Goal: Information Seeking & Learning: Find contact information

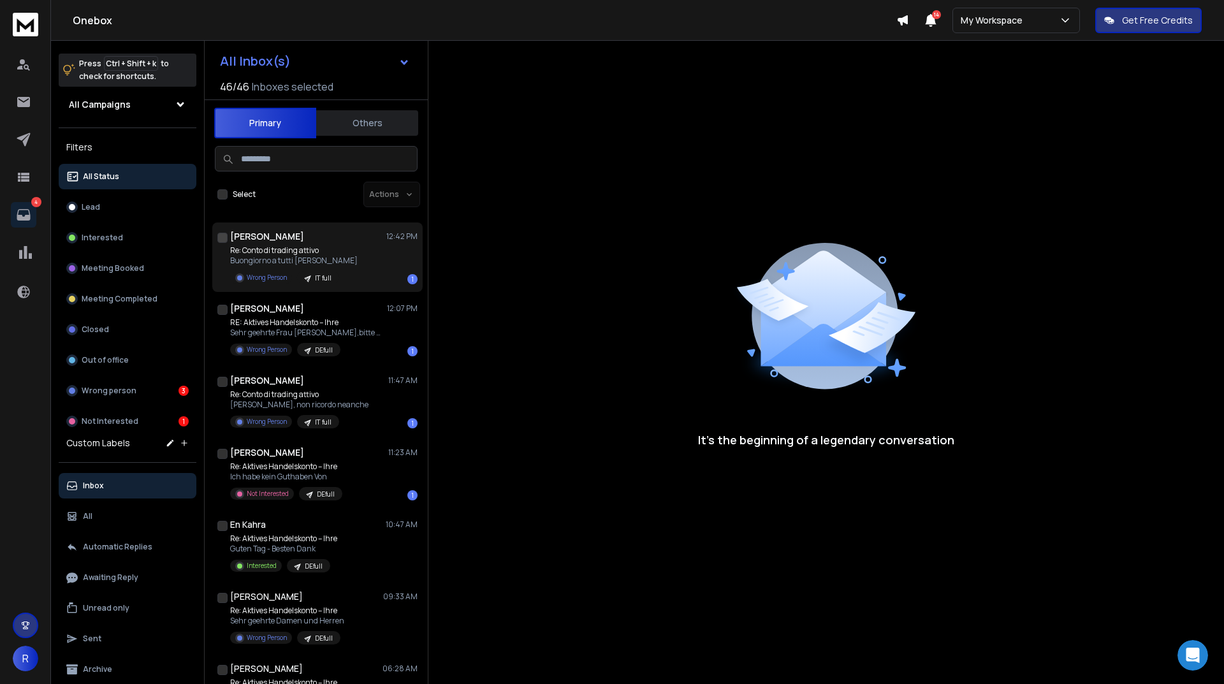
scroll to position [1328, 0]
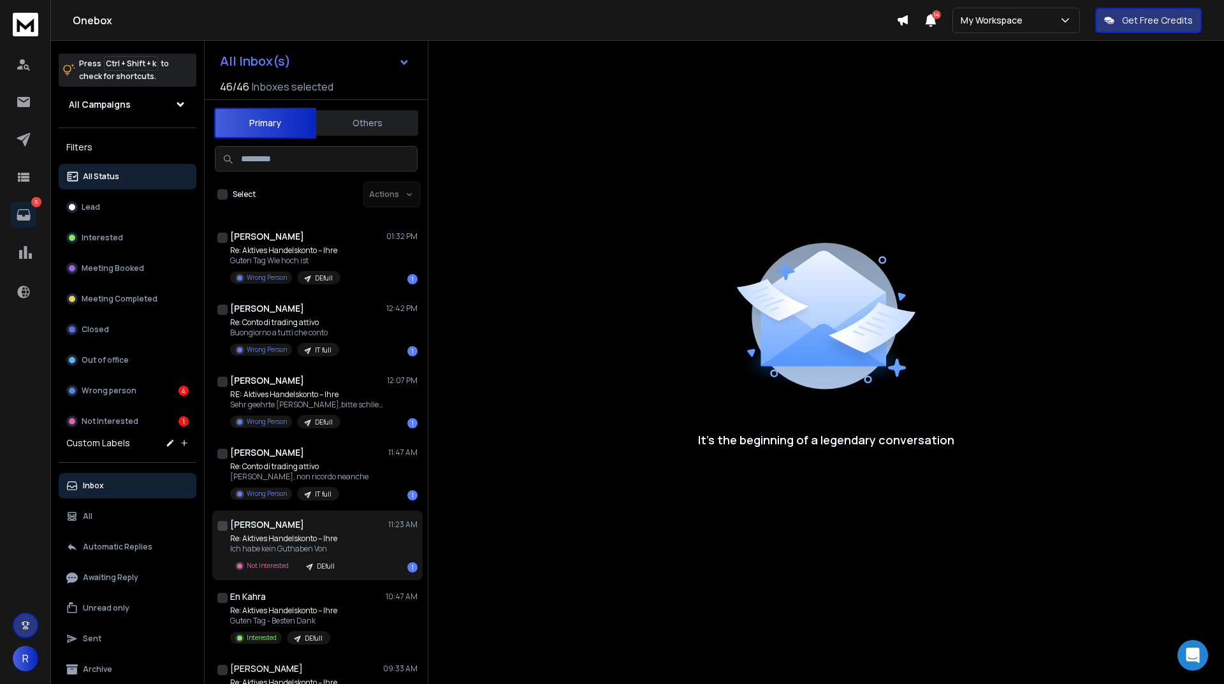
click at [307, 564] on div at bounding box center [311, 566] width 8 height 8
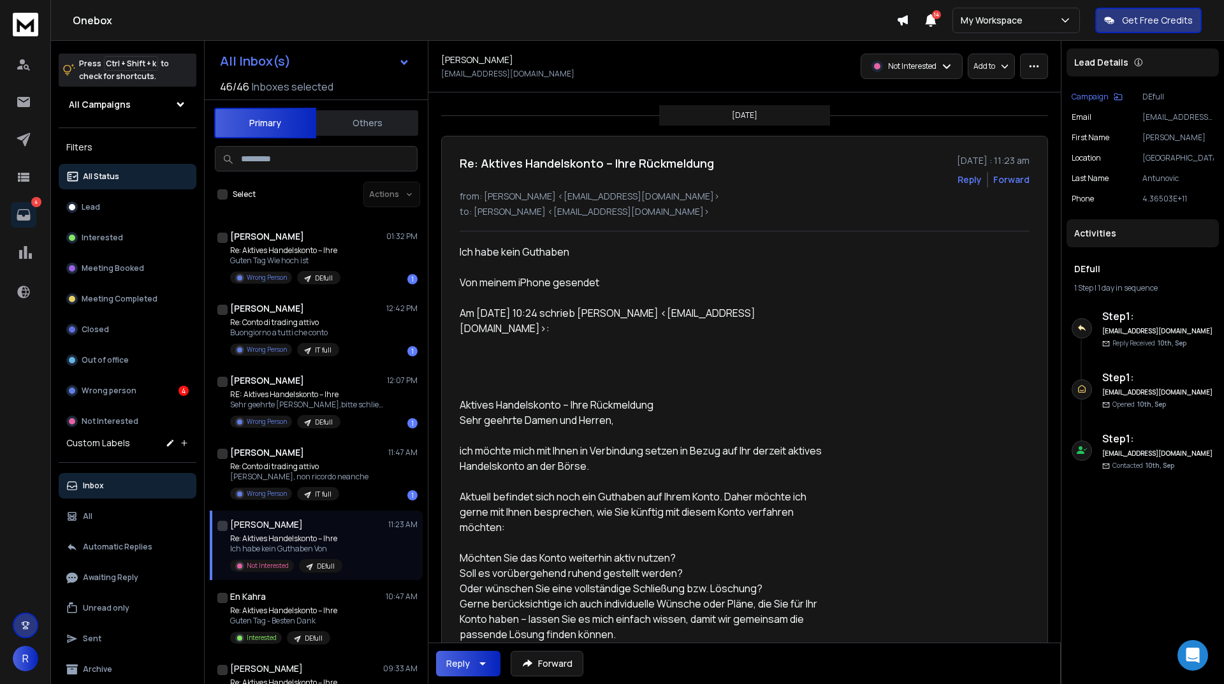
drag, startPoint x: 455, startPoint y: 244, endPoint x: 587, endPoint y: 257, distance: 132.0
click at [587, 257] on div "Re: Aktives Handelskonto – Ihre Rückmeldung 10 September 2025 : 11:23 am Reply …" at bounding box center [744, 541] width 607 height 810
copy div "Ich habe kein Guthaben"
drag, startPoint x: 563, startPoint y: 195, endPoint x: 677, endPoint y: 194, distance: 114.1
click at [677, 194] on p "from: Sandra Antunovic <aon.914862851@icloud.com>" at bounding box center [745, 196] width 570 height 13
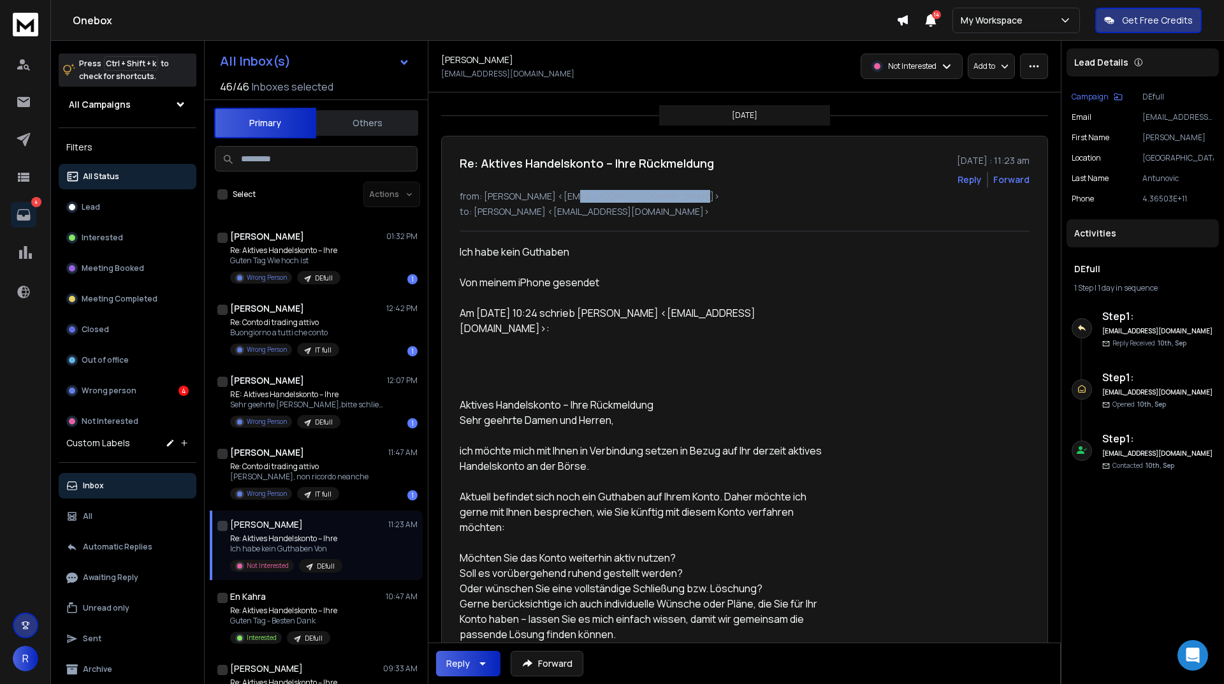
copy p "aon.914862851@icloud.com"
drag, startPoint x: 528, startPoint y: 216, endPoint x: 671, endPoint y: 217, distance: 142.8
click at [671, 217] on p "to: Maria Perez <mariaperez@web-blockchain.com>" at bounding box center [745, 211] width 570 height 13
copy p "mariaperez@web-blockchain.com"
click at [738, 180] on div "Re: Aktives Handelskonto – Ihre Rückmeldung 10 September 2025 : 11:23 am Reply …" at bounding box center [745, 170] width 570 height 33
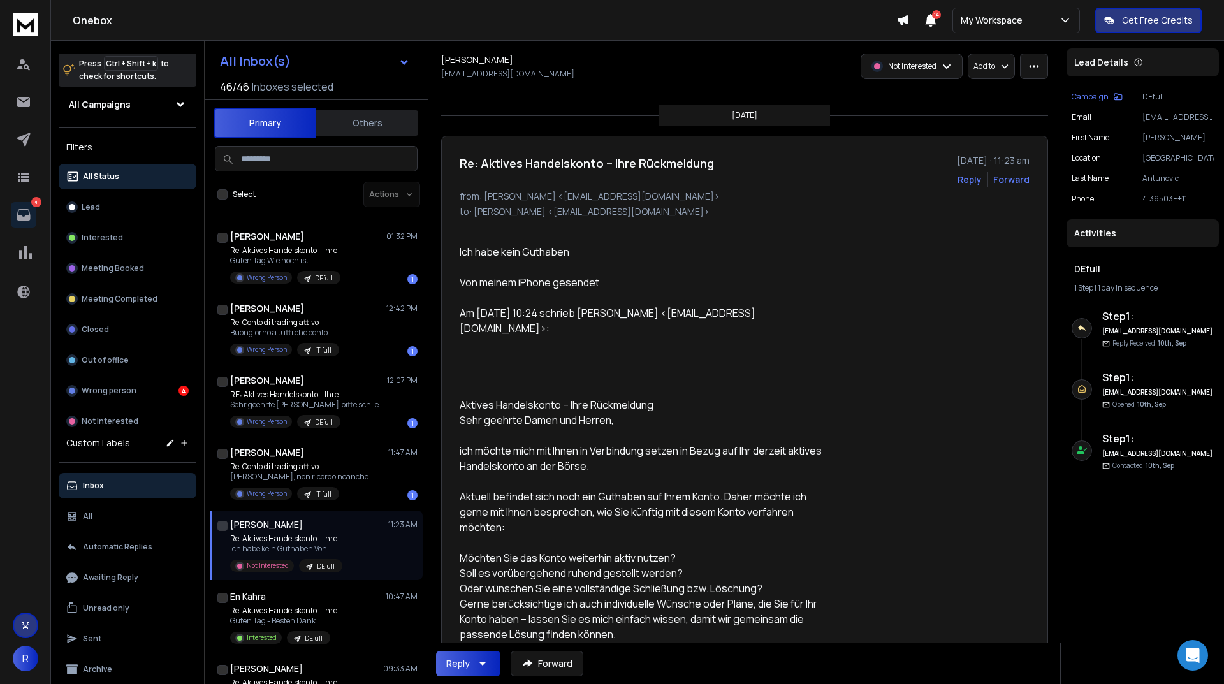
click at [913, 64] on p "Not Interested" at bounding box center [912, 66] width 48 height 10
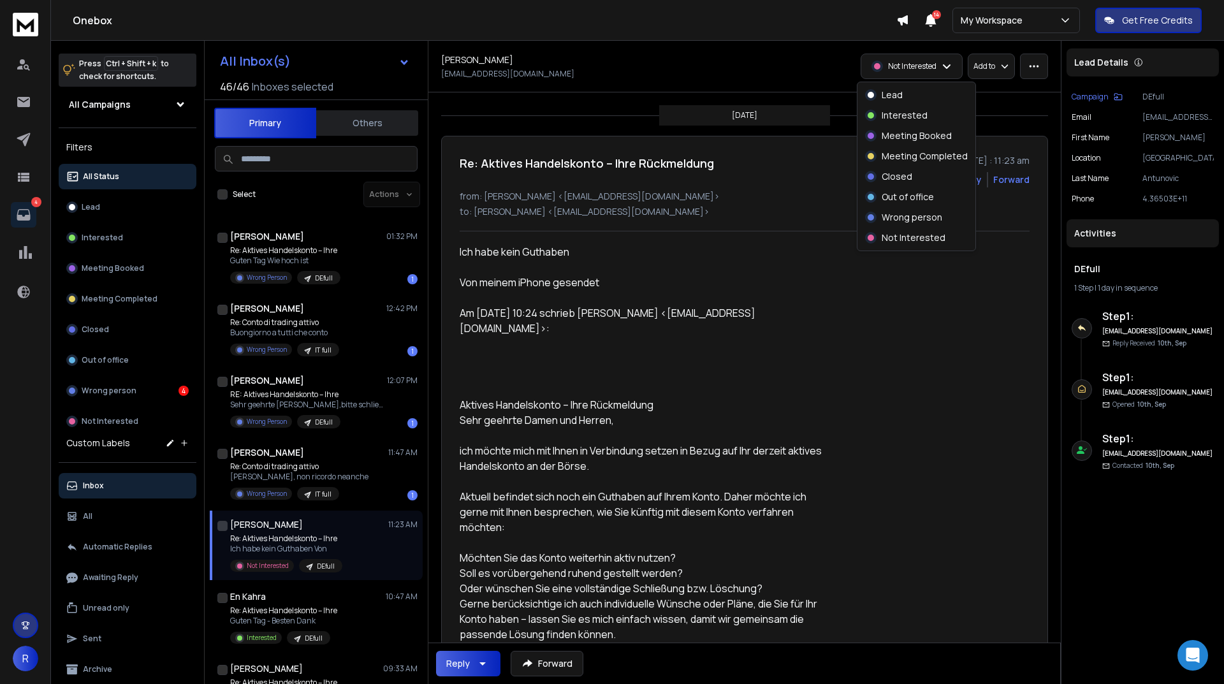
click at [914, 63] on p "Not Interested" at bounding box center [912, 66] width 48 height 10
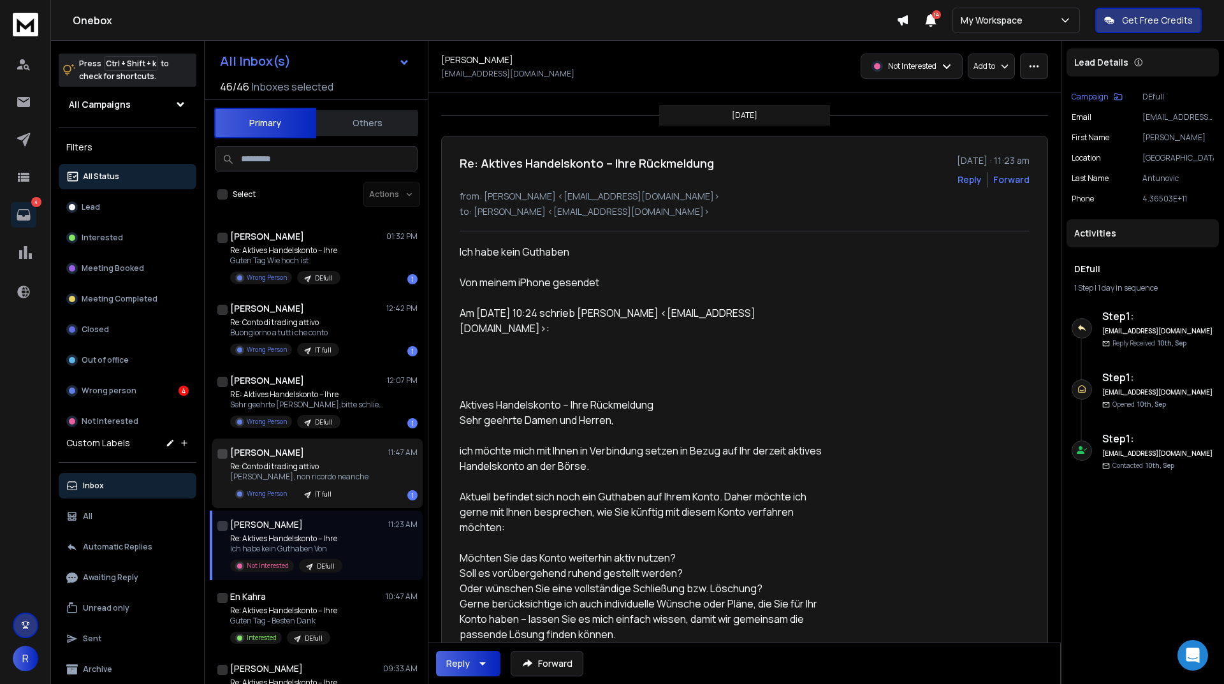
click at [327, 472] on p "[PERSON_NAME], non ricordo neanche" at bounding box center [299, 477] width 138 height 10
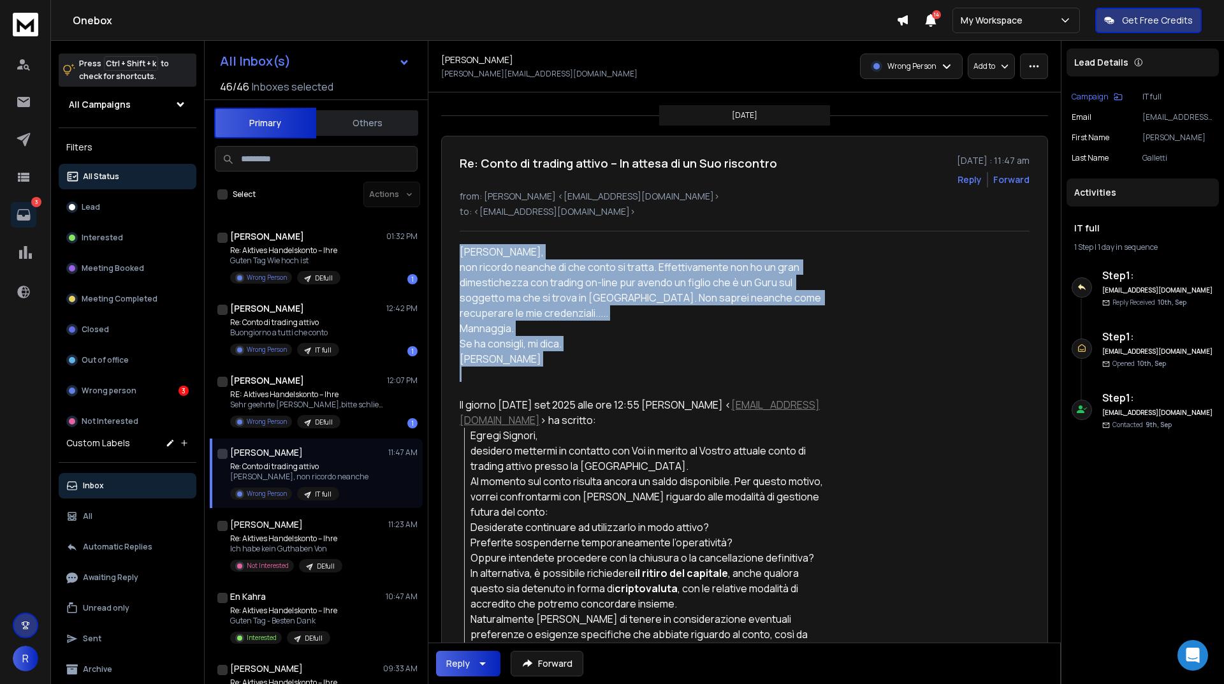
drag, startPoint x: 453, startPoint y: 251, endPoint x: 578, endPoint y: 367, distance: 170.1
copy div "Caro Paul, non ricordo neanche di che conto si tratta. Effettivamente non ho un…"
click at [719, 66] on div "Roberta Galletti Roberta Galletti roberta.romaimmobili@gmail.com" at bounding box center [591, 67] width 300 height 26
drag, startPoint x: 461, startPoint y: 249, endPoint x: 553, endPoint y: 362, distance: 145.9
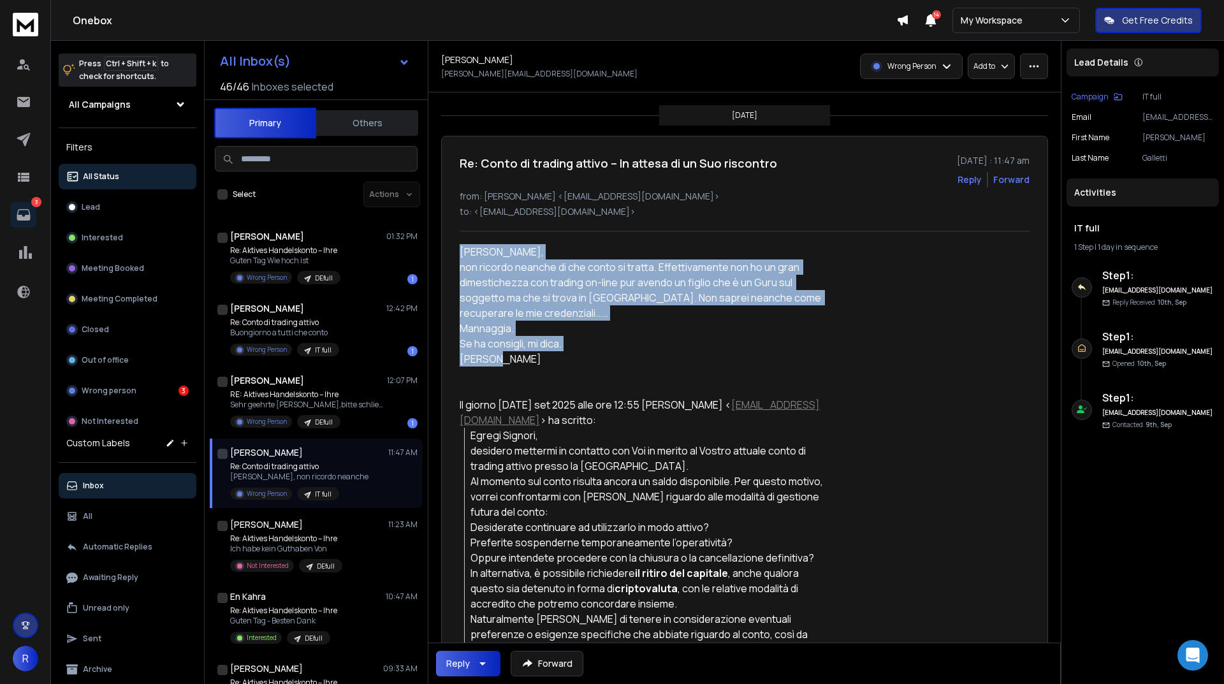
click at [553, 362] on div "Caro Paul, non ricordo neanche di che conto si tratta. Effettivamente non ho un…" at bounding box center [646, 313] width 372 height 138
copy div "Caro Paul, non ricordo neanche di che conto si tratta. Effettivamente non ho un…"
click at [692, 286] on div "non ricordo neanche di che conto si tratta. Effettivamente non ho un gran dimes…" at bounding box center [646, 290] width 372 height 61
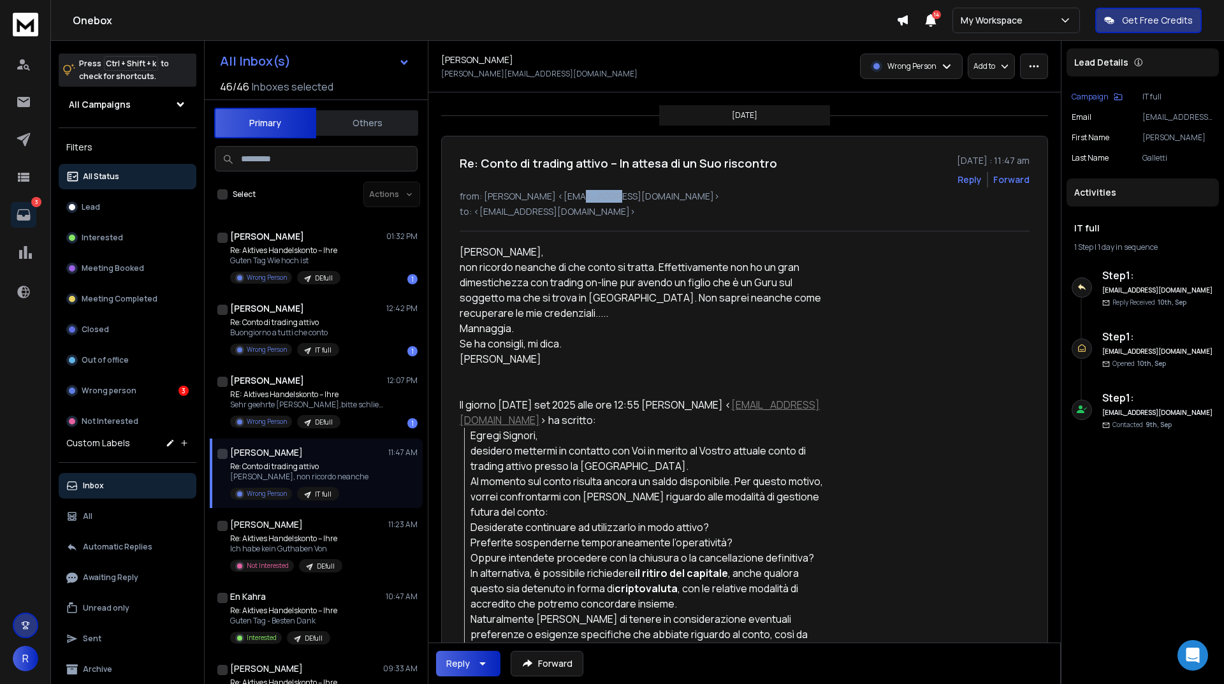
drag, startPoint x: 557, startPoint y: 195, endPoint x: 588, endPoint y: 193, distance: 31.3
click at [589, 193] on p "from: Roberta Galletti <roberta.romaimmobili@gmail.com>" at bounding box center [745, 196] width 570 height 13
drag, startPoint x: 560, startPoint y: 198, endPoint x: 552, endPoint y: 199, distance: 8.3
click at [560, 199] on p "from: Roberta Galletti <roberta.romaimmobili@gmail.com>" at bounding box center [745, 196] width 570 height 13
click at [555, 195] on p "from: Roberta Galletti <roberta.romaimmobili@gmail.com>" at bounding box center [745, 196] width 570 height 13
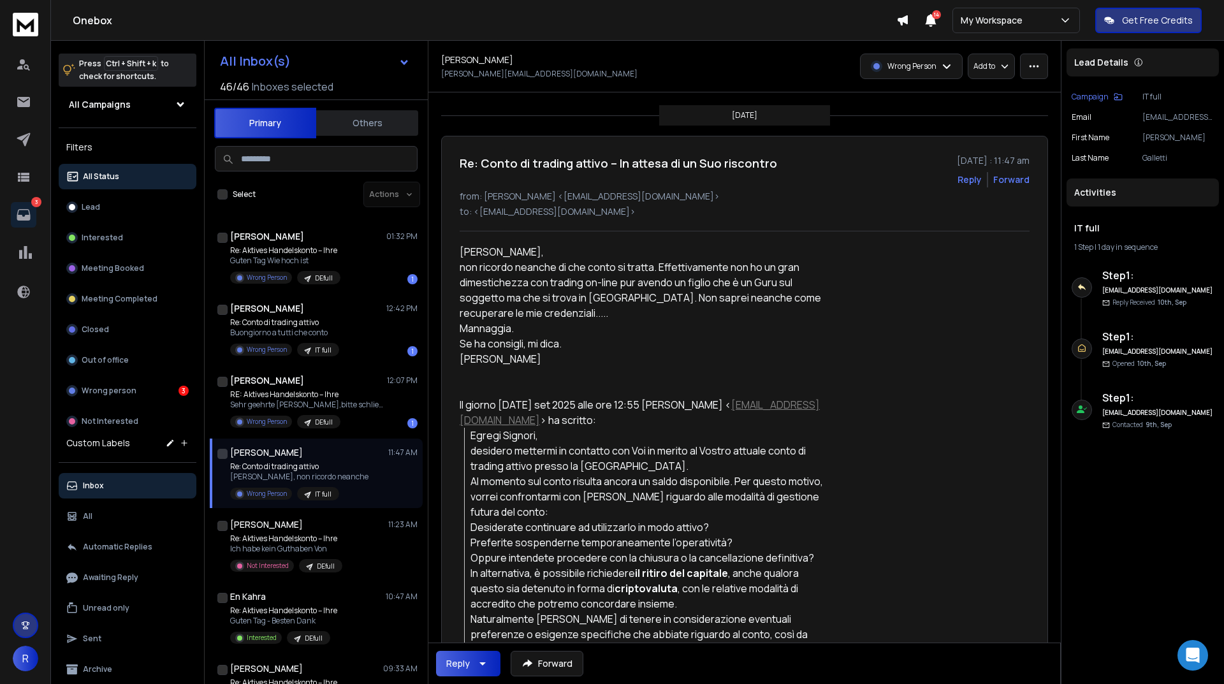
drag, startPoint x: 554, startPoint y: 195, endPoint x: 689, endPoint y: 195, distance: 134.5
click at [689, 195] on p "from: Roberta Galletti <roberta.romaimmobili@gmail.com>" at bounding box center [745, 196] width 570 height 13
copy p "roberta.romaimmobili@gmail.com"
drag, startPoint x: 547, startPoint y: 194, endPoint x: 485, endPoint y: 196, distance: 62.5
click at [485, 196] on p "from: Roberta Galletti <roberta.romaimmobili@gmail.com>" at bounding box center [745, 196] width 570 height 13
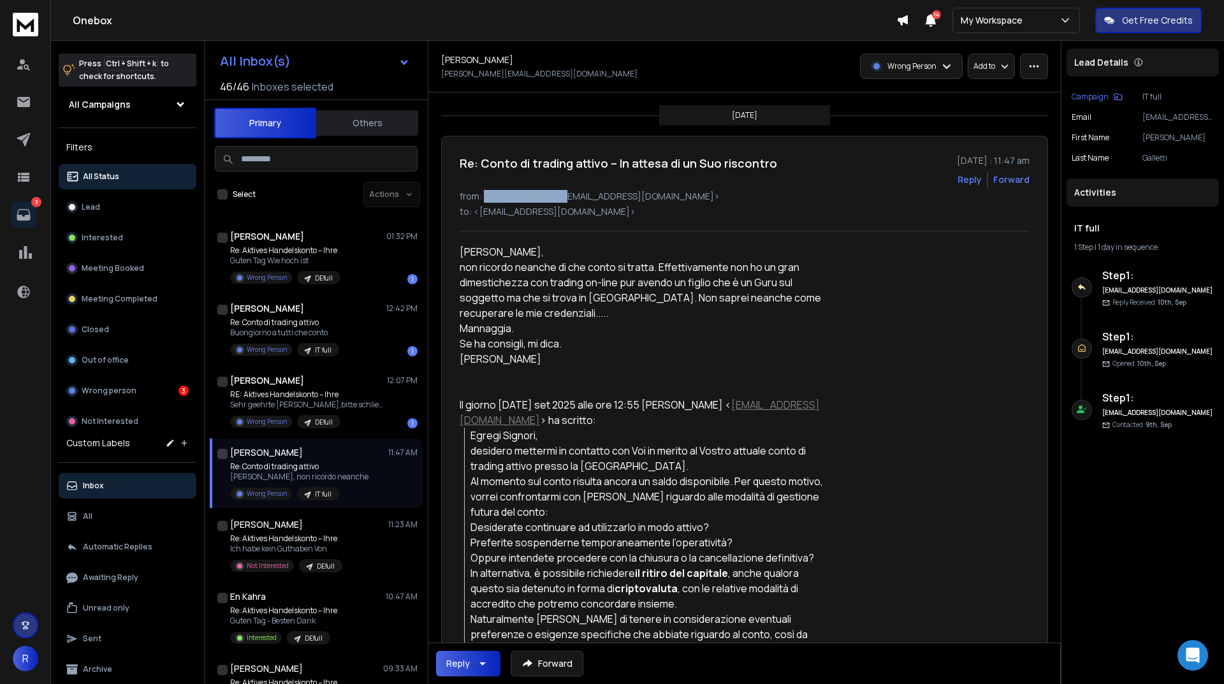
copy p "[PERSON_NAME]"
drag, startPoint x: 479, startPoint y: 214, endPoint x: 639, endPoint y: 218, distance: 160.1
copy p "paulaheredith@supporttradecrypto.org"
click at [751, 43] on div "Roberta Galletti Roberta Galletti roberta.romaimmobili@gmail.com Wrong Person A…" at bounding box center [744, 67] width 633 height 52
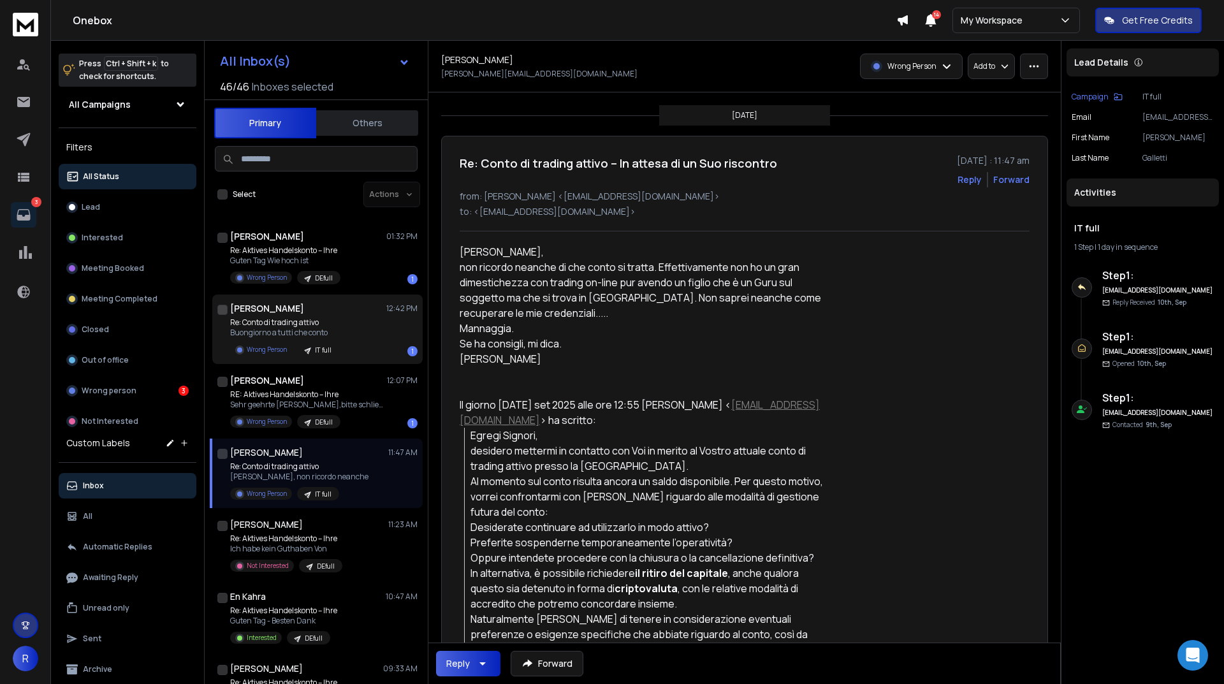
drag, startPoint x: 376, startPoint y: 316, endPoint x: 355, endPoint y: 314, distance: 21.1
click at [374, 316] on div "tommaso monza 12:42 PM Re: Conto di trading attivo Buongiorno a tutti che conto…" at bounding box center [323, 329] width 187 height 54
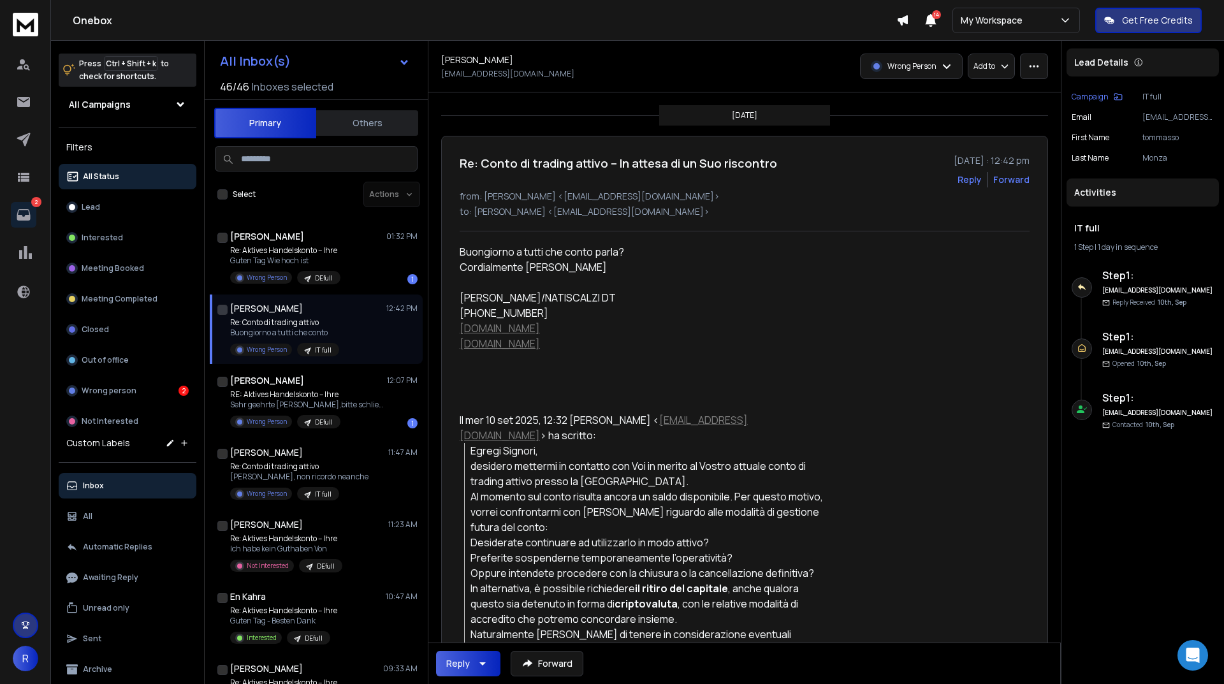
drag, startPoint x: 766, startPoint y: 286, endPoint x: 759, endPoint y: 286, distance: 7.7
click at [763, 286] on div at bounding box center [646, 282] width 372 height 15
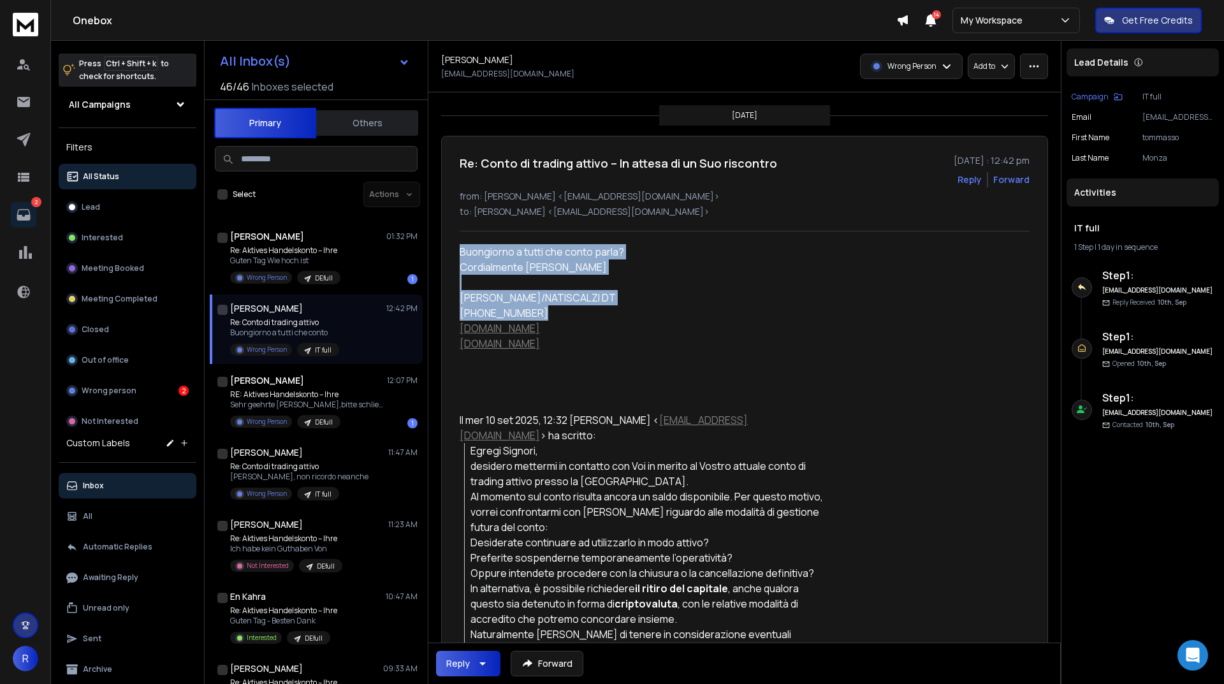
drag, startPoint x: 461, startPoint y: 252, endPoint x: 574, endPoint y: 315, distance: 129.3
click at [574, 315] on div "Buongiorno a tutti che conto parla? Cordialmente Tommaso Monza Tommaso Monza/NA…" at bounding box center [646, 320] width 372 height 153
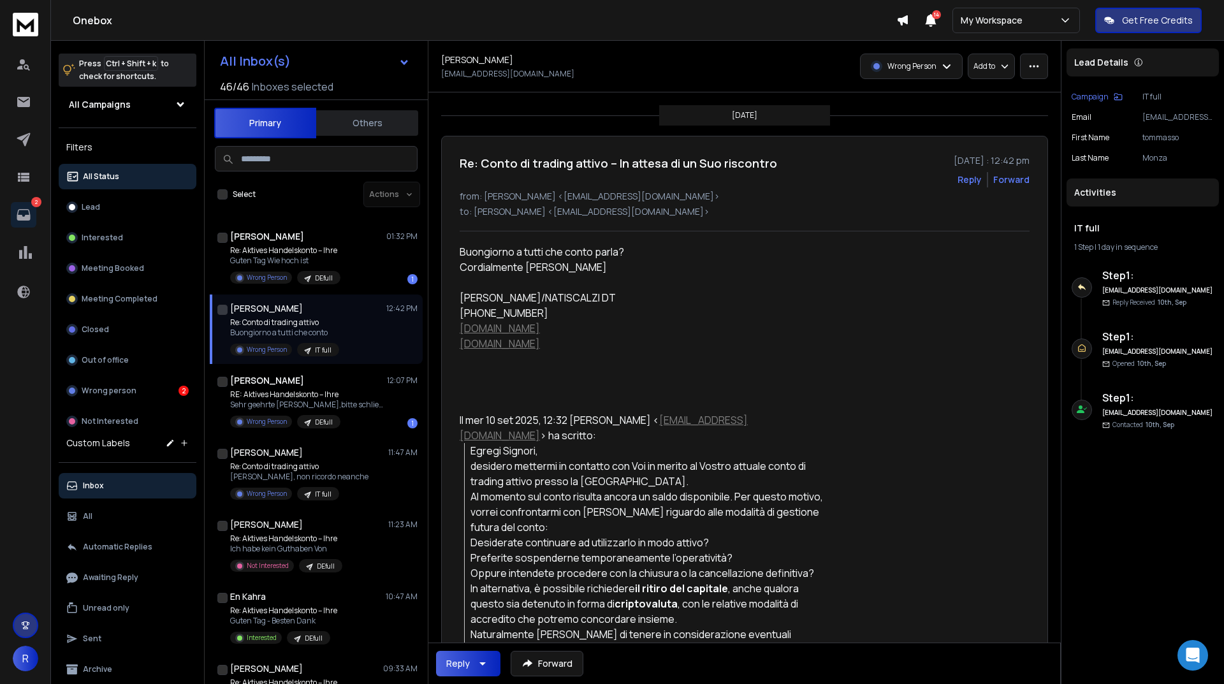
click at [684, 379] on div "Tommaso Monza/NATISCALZI DT +39 3388036197 www.natiscalzidt.it www.tommasomonza…" at bounding box center [646, 336] width 372 height 92
drag, startPoint x: 457, startPoint y: 242, endPoint x: 591, endPoint y: 348, distance: 170.7
click at [591, 348] on div "Re: Conto di trading attivo – In attesa di un Suo riscontro 10 September 2025 :…" at bounding box center [744, 503] width 607 height 734
copy div "Buongiorno a tutti che conto parla? Cordialmente Tommaso Monza Tommaso Monza/NA…"
click at [707, 596] on li "In alternativa, è possibile richiedere il ritiro del capitale , anche qualora q…" at bounding box center [652, 604] width 362 height 46
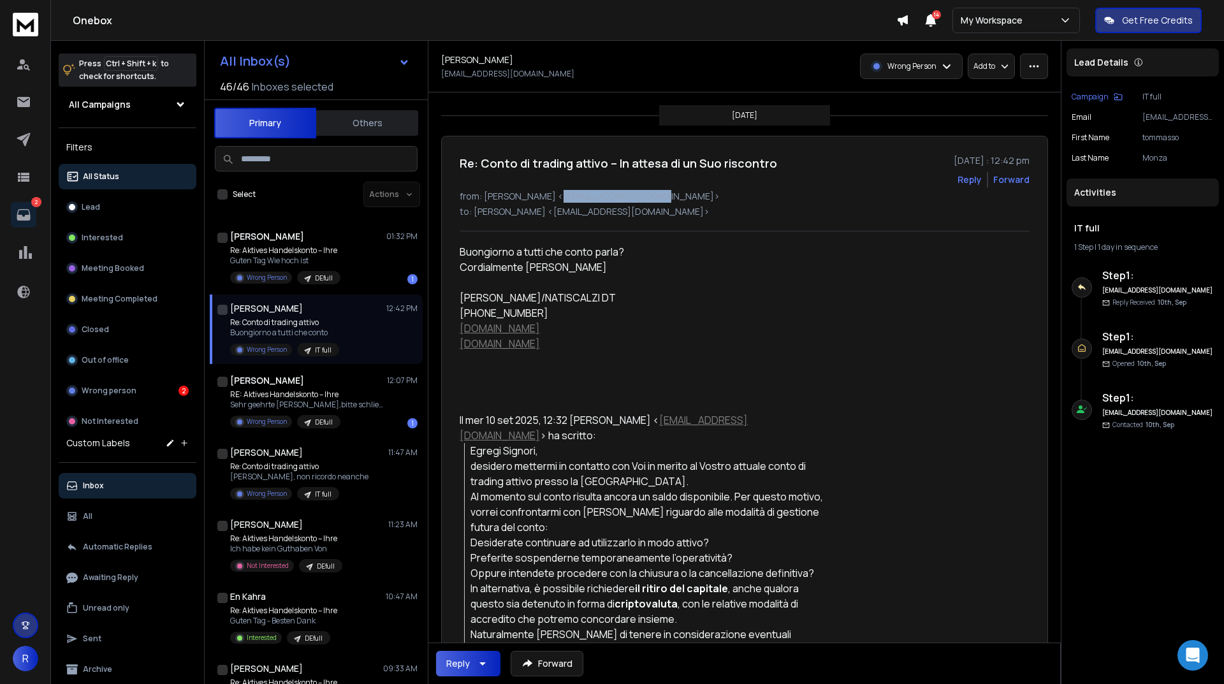
drag, startPoint x: 557, startPoint y: 198, endPoint x: 659, endPoint y: 197, distance: 101.4
click at [659, 197] on p "from: tommaso monza <monzasette@gmail.com>" at bounding box center [745, 196] width 570 height 13
copy p "monzasette@gmail.com"
drag, startPoint x: 543, startPoint y: 211, endPoint x: 697, endPoint y: 219, distance: 153.9
click at [697, 219] on div "Re: Conto di trading attivo – In attesa di un Suo riscontro 10 September 2025 :…" at bounding box center [745, 502] width 570 height 697
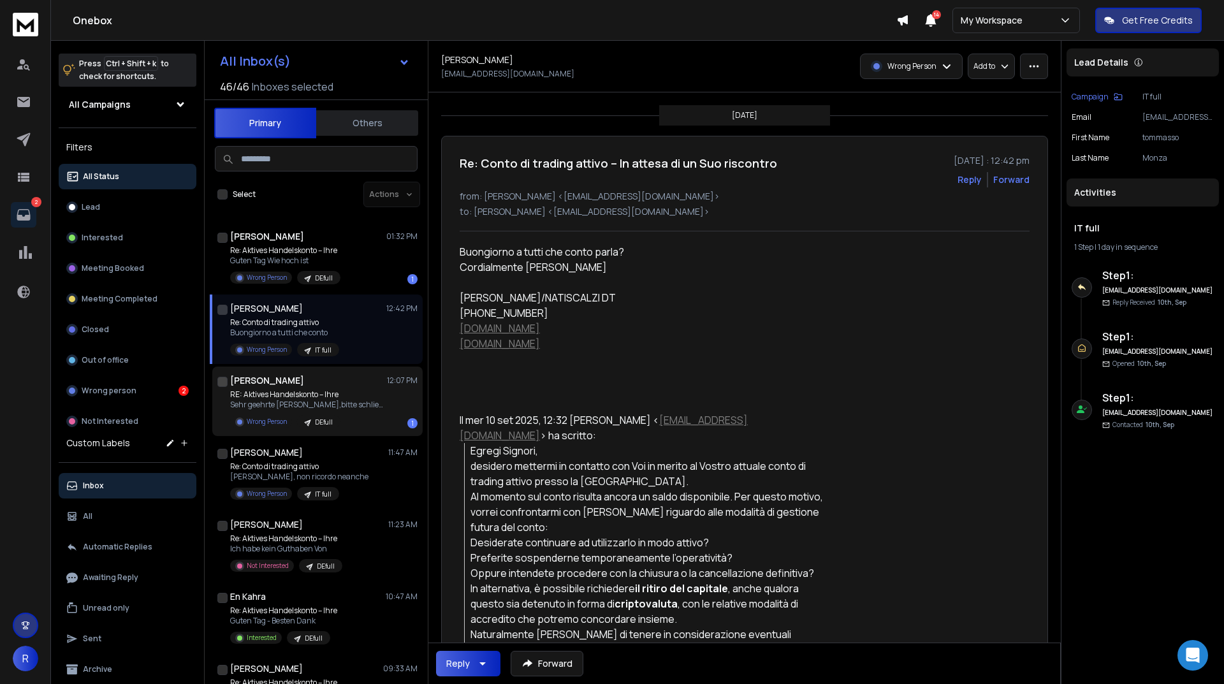
click at [350, 404] on p "Sehr geehrte [PERSON_NAME],bitte schließen" at bounding box center [306, 405] width 153 height 10
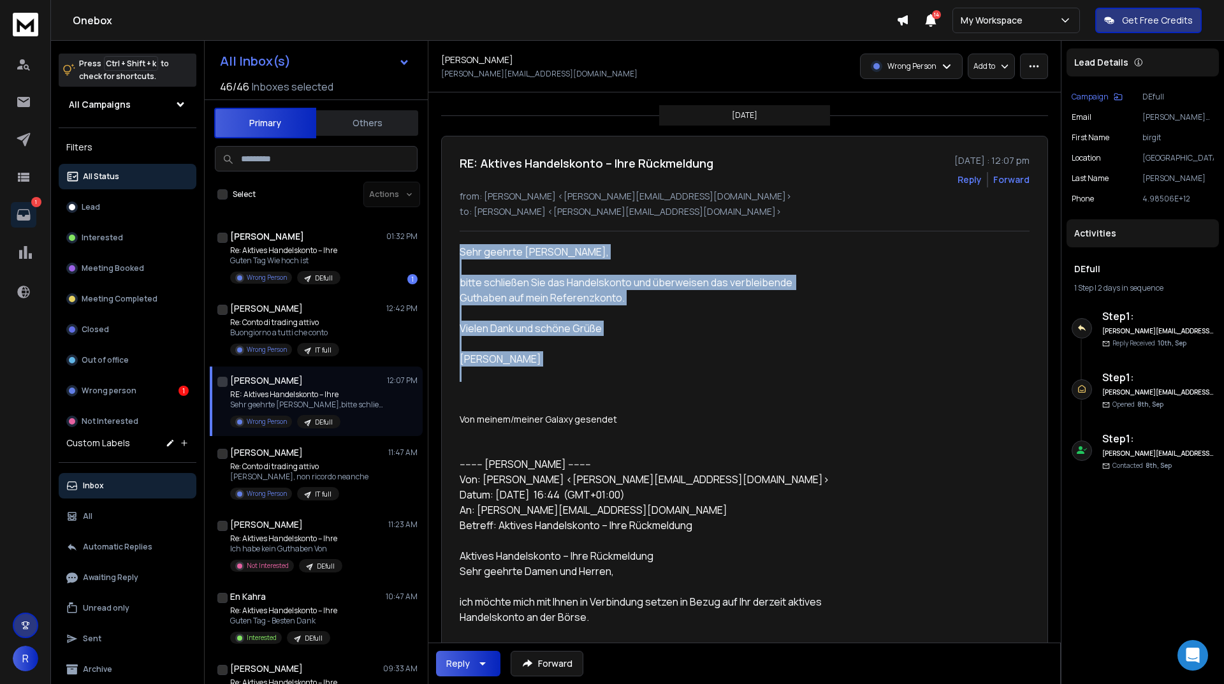
drag, startPoint x: 458, startPoint y: 240, endPoint x: 562, endPoint y: 374, distance: 168.6
click at [562, 377] on div "RE: Aktives Handelskonto – Ihre Rückmeldung 10 September 2025 : 12:07 pm Reply …" at bounding box center [744, 617] width 607 height 962
click at [701, 379] on div at bounding box center [646, 374] width 372 height 15
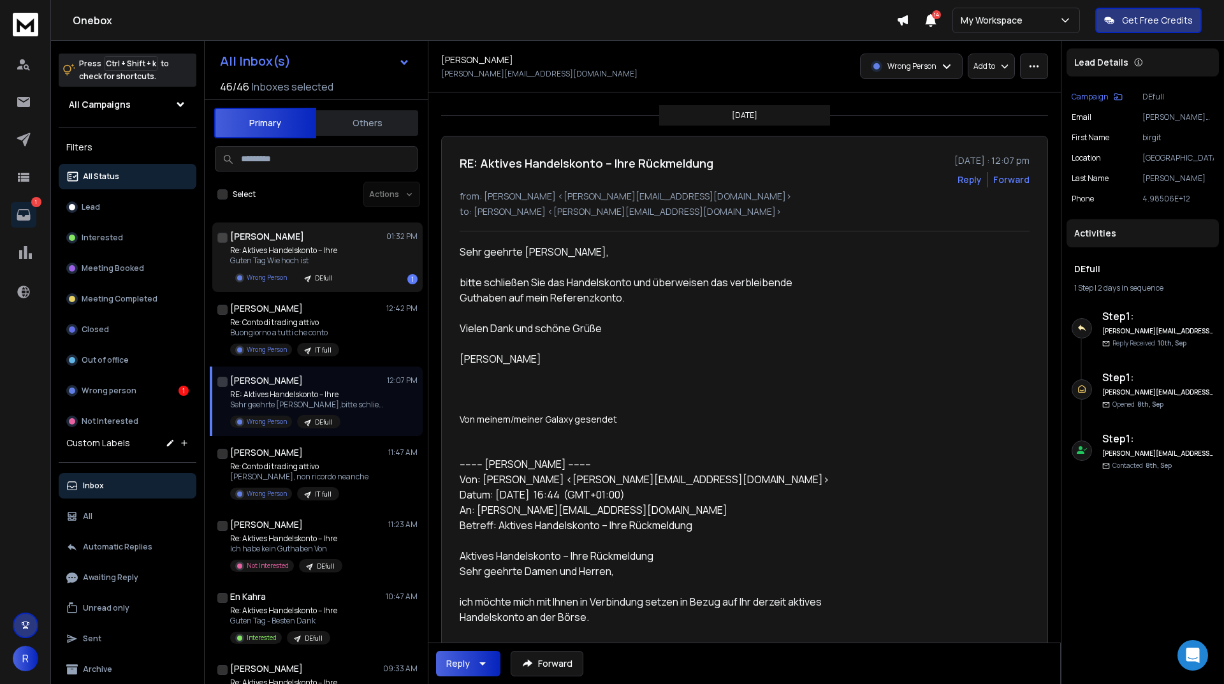
click at [367, 245] on div "Helmut Rothe 01:32 PM Re: Aktives Handelskonto – Ihre Guten Tag Wie hoch ist Wr…" at bounding box center [323, 257] width 187 height 54
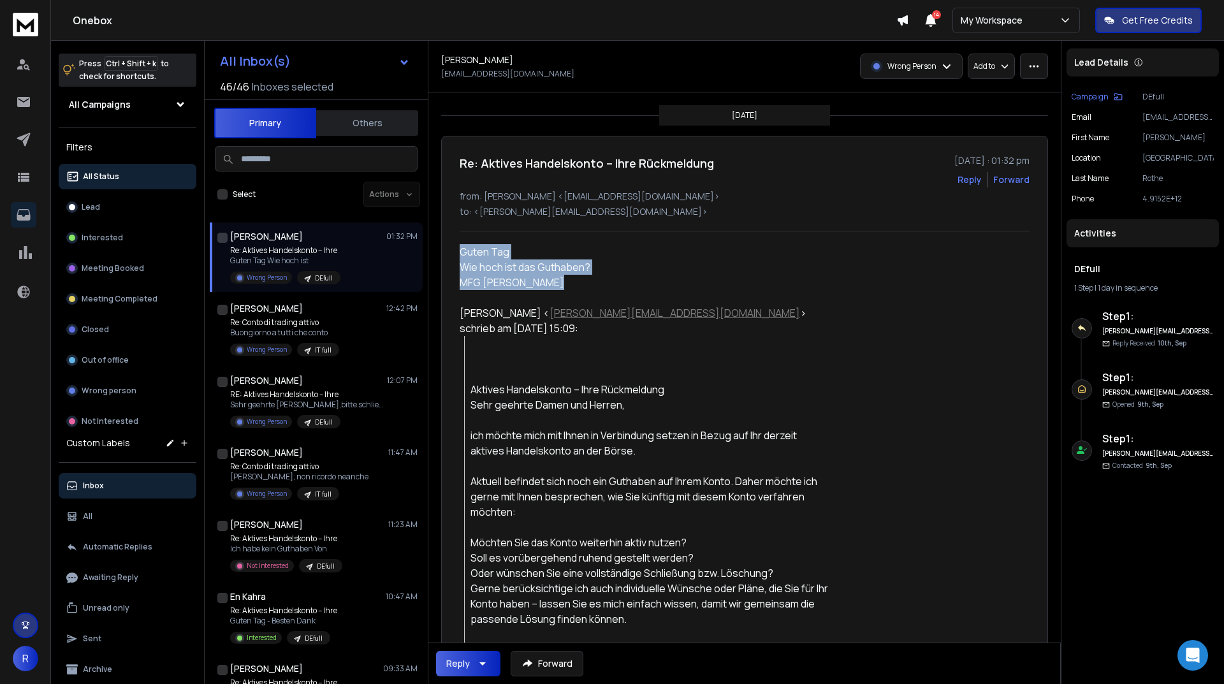
drag, startPoint x: 458, startPoint y: 247, endPoint x: 622, endPoint y: 282, distance: 167.1
click at [622, 282] on div "Re: Aktives Handelskonto – Ihre Rückmeldung 10 September 2025 : 01:32 pm Reply …" at bounding box center [744, 541] width 607 height 810
click at [603, 236] on div "Re: Aktives Handelskonto – Ihre Rückmeldung 10 September 2025 : 01:32 pm Reply …" at bounding box center [745, 540] width 570 height 773
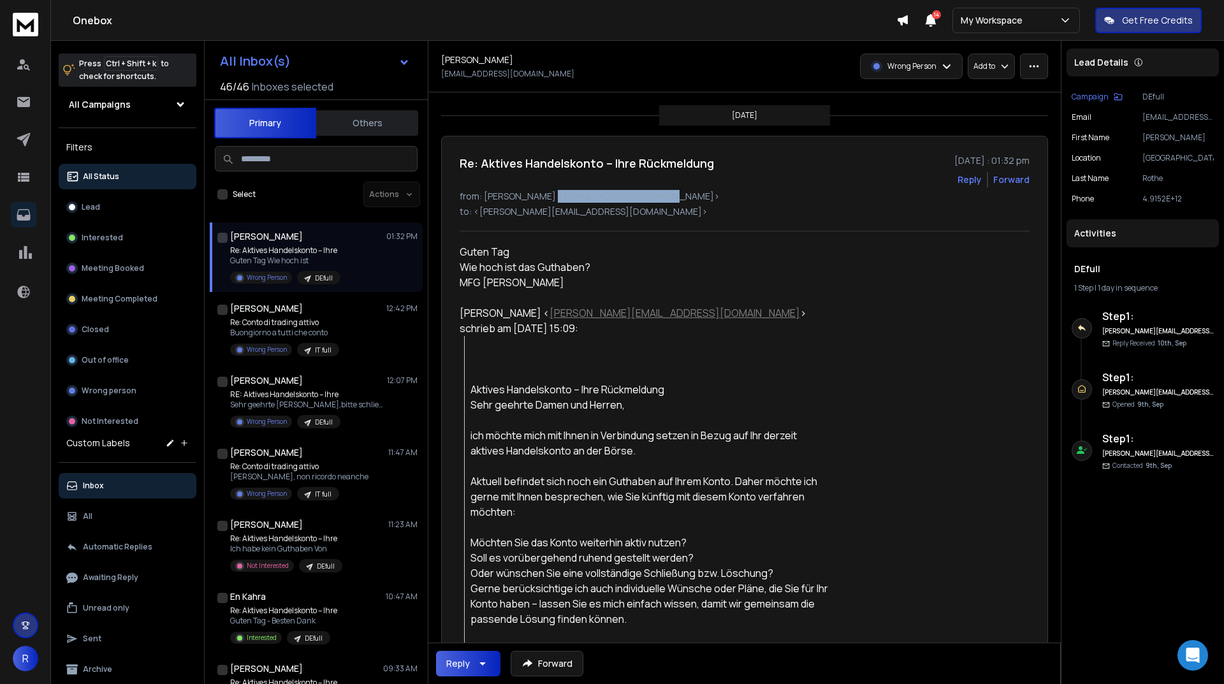
drag, startPoint x: 547, startPoint y: 194, endPoint x: 658, endPoint y: 194, distance: 111.0
click at [658, 194] on p "from: Helmut Rothe <helmutrothe56@gmail.com>" at bounding box center [745, 196] width 570 height 13
drag, startPoint x: 478, startPoint y: 214, endPoint x: 635, endPoint y: 213, distance: 156.9
click at [635, 213] on p "to: <elena.davidson@web-blockchain.com>" at bounding box center [745, 211] width 570 height 13
